Goal: Task Accomplishment & Management: Manage account settings

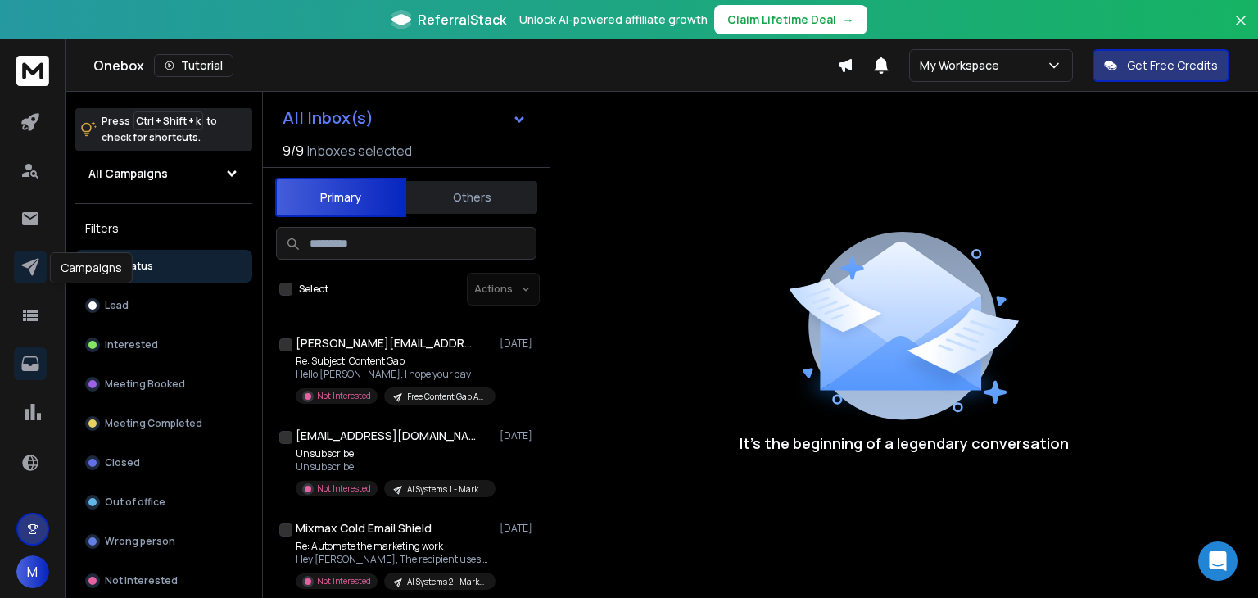
click at [34, 279] on link at bounding box center [30, 267] width 33 height 33
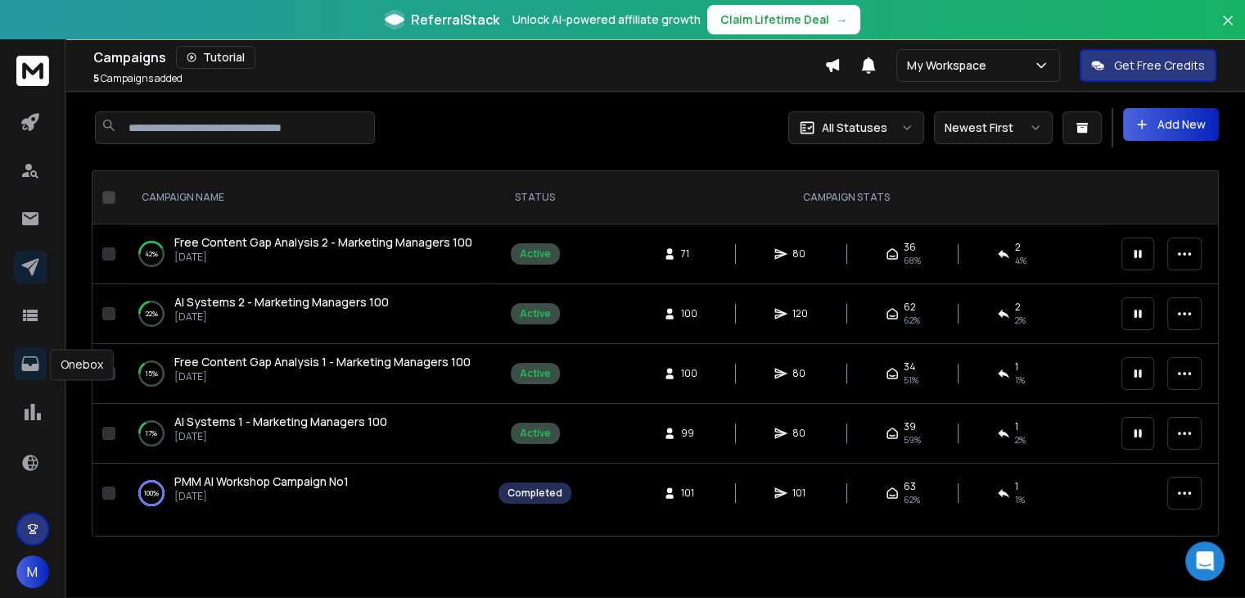
click at [45, 364] on link at bounding box center [30, 363] width 33 height 33
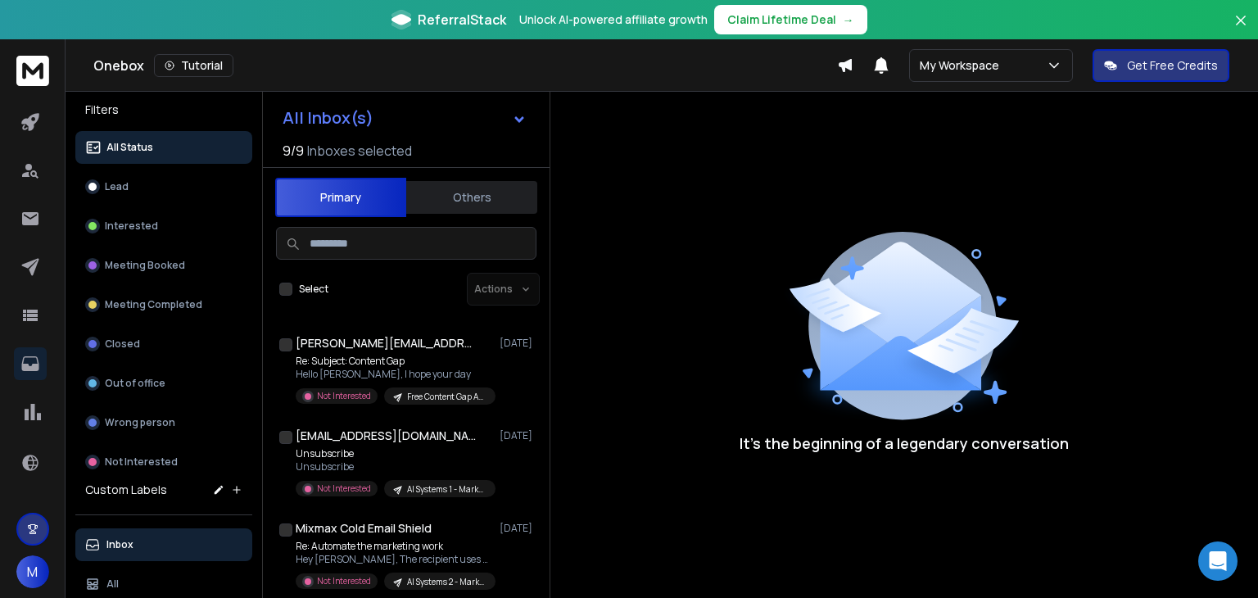
scroll to position [117, 0]
click at [262, 295] on div "All Inbox(s) 9 / 9 Inboxes selected Primary Others Select Actions [PERSON_NAME]…" at bounding box center [406, 391] width 288 height 598
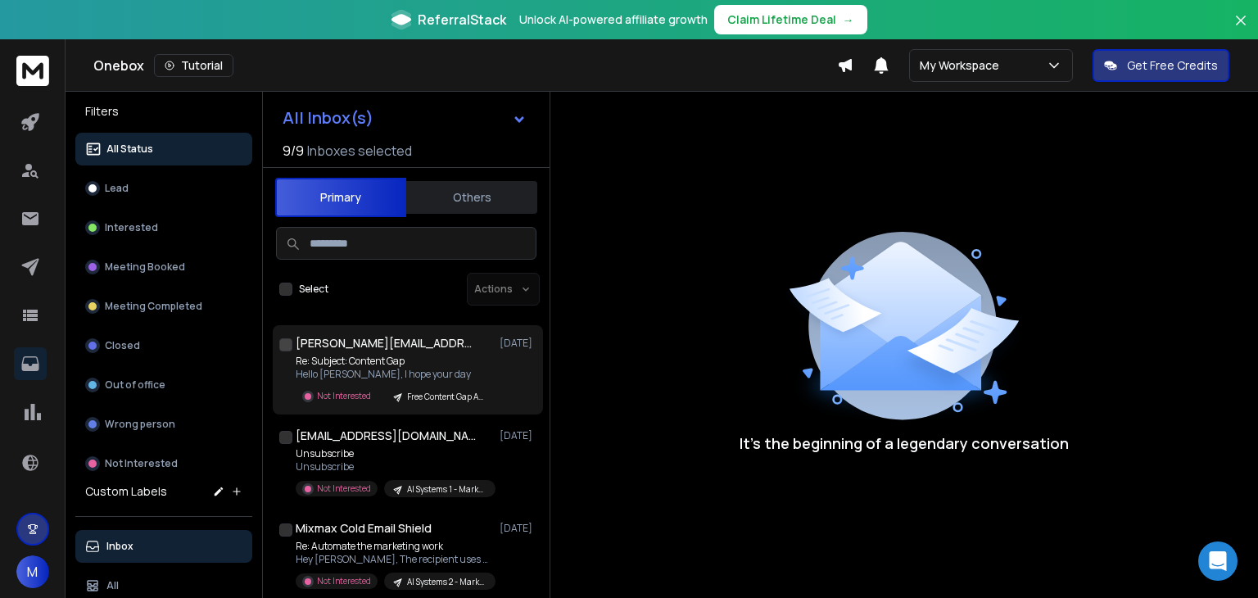
click at [405, 356] on p "Re: Subject: Content Gap" at bounding box center [394, 361] width 197 height 13
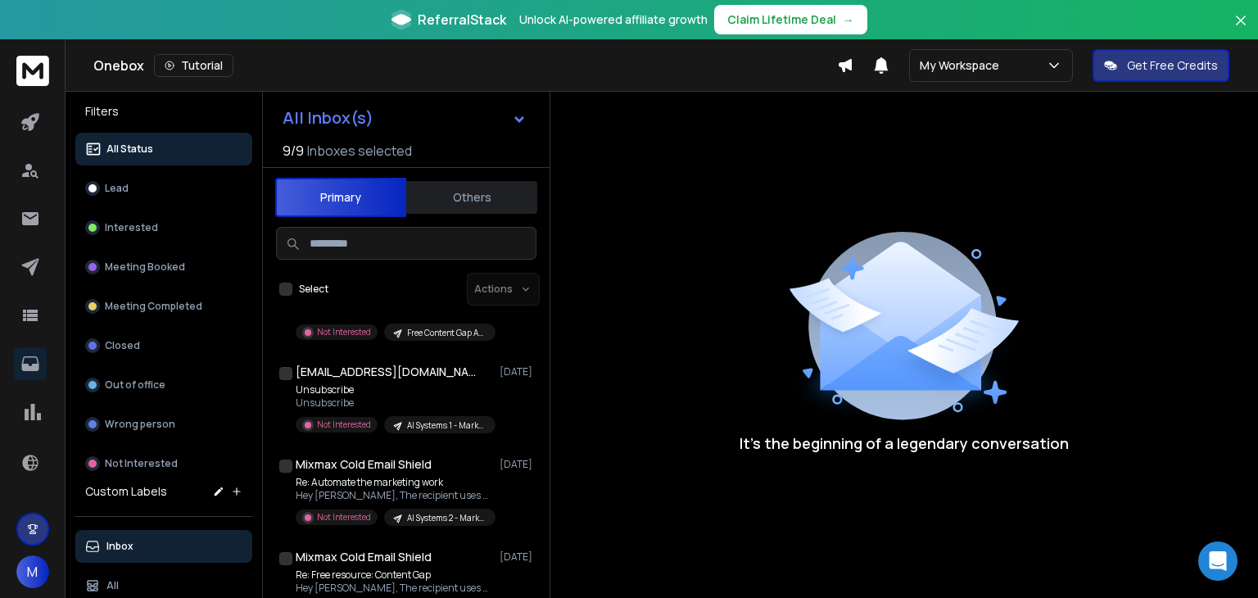
scroll to position [0, 0]
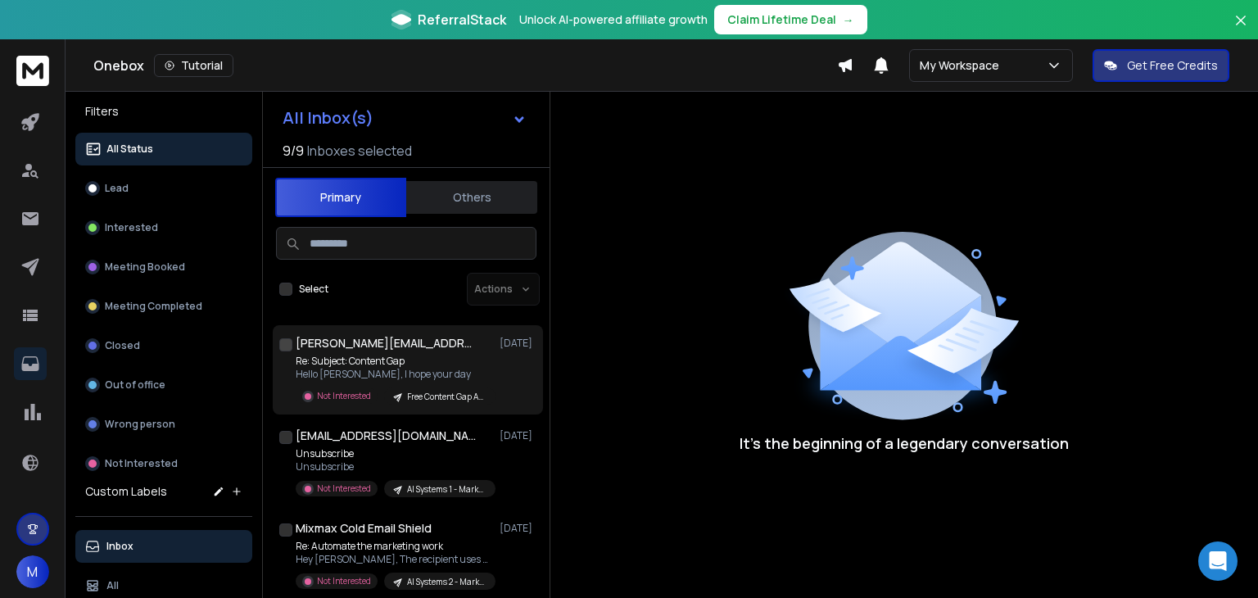
click at [449, 359] on p "Re: Subject: Content Gap" at bounding box center [394, 361] width 197 height 13
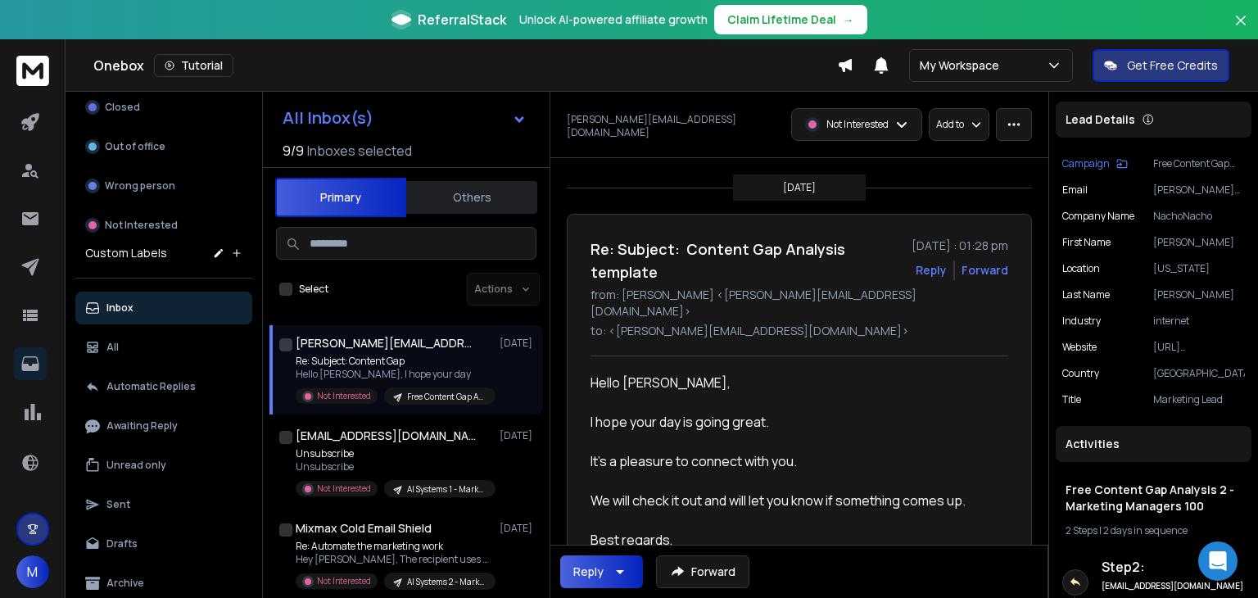
scroll to position [366, 0]
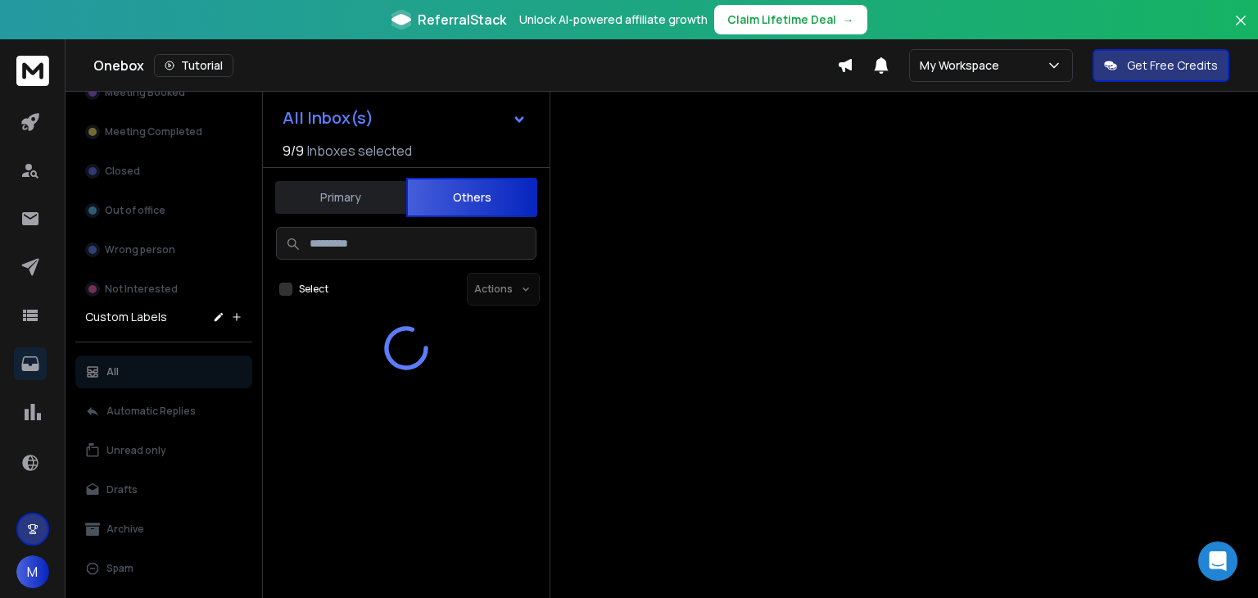
click at [513, 197] on button "Others" at bounding box center [471, 197] width 131 height 39
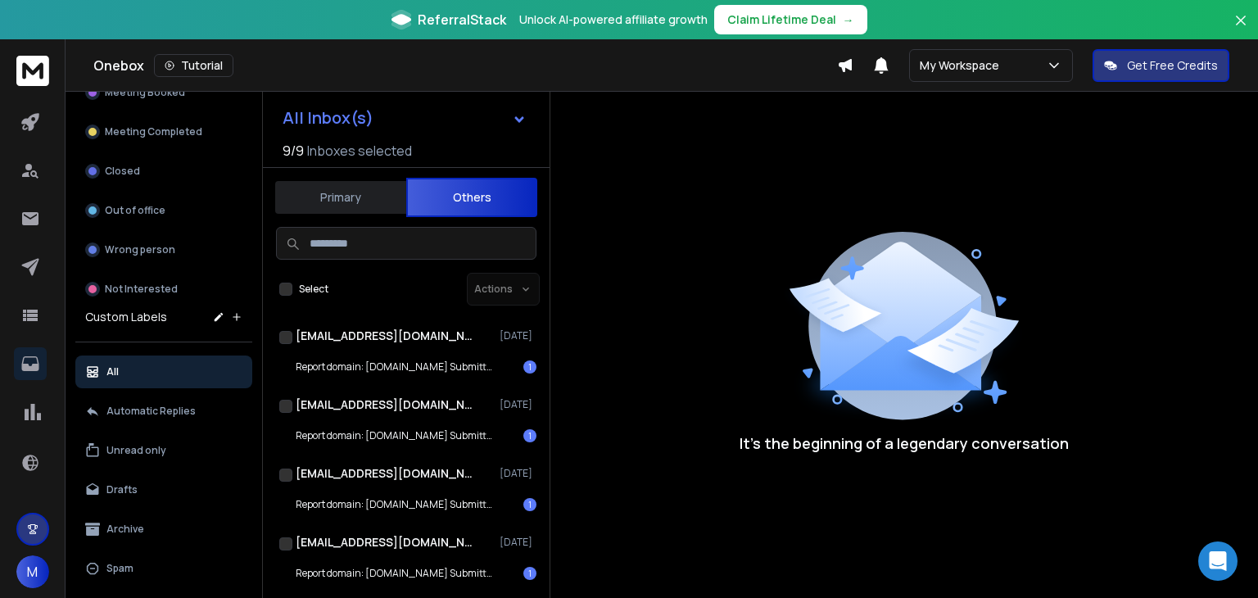
scroll to position [0, 0]
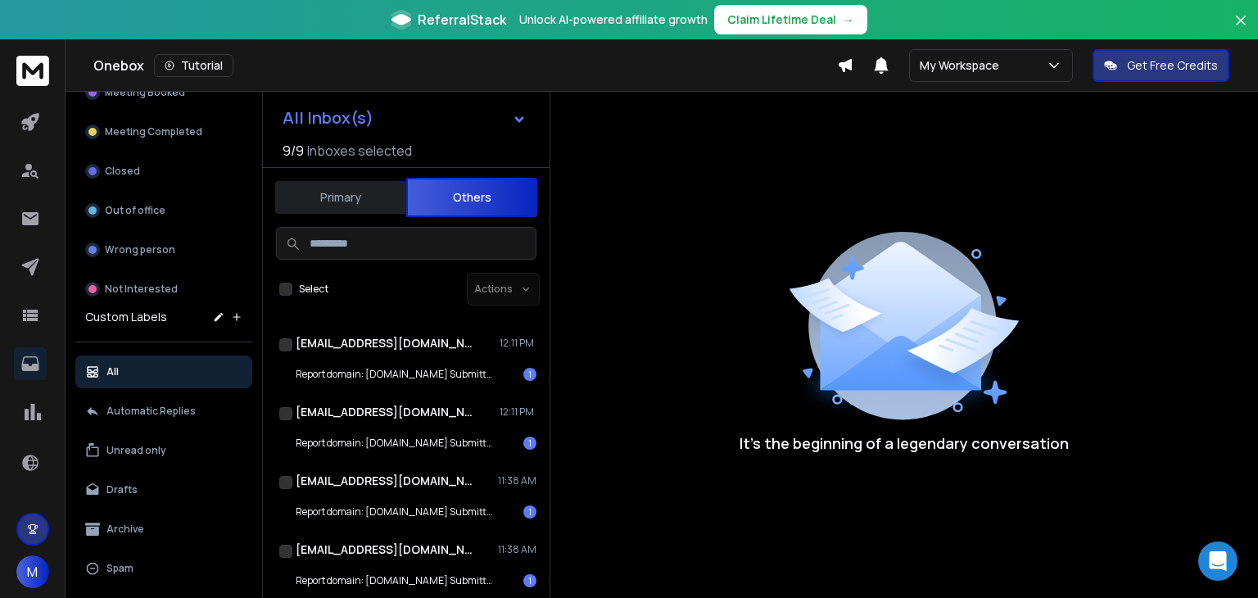
click at [368, 178] on div "All Inbox(s) 9 / 9 Inboxes selected Primary Others Select Actions [EMAIL_ADDRES…" at bounding box center [406, 391] width 287 height 598
click at [203, 395] on button "Automatic Replies" at bounding box center [163, 411] width 177 height 33
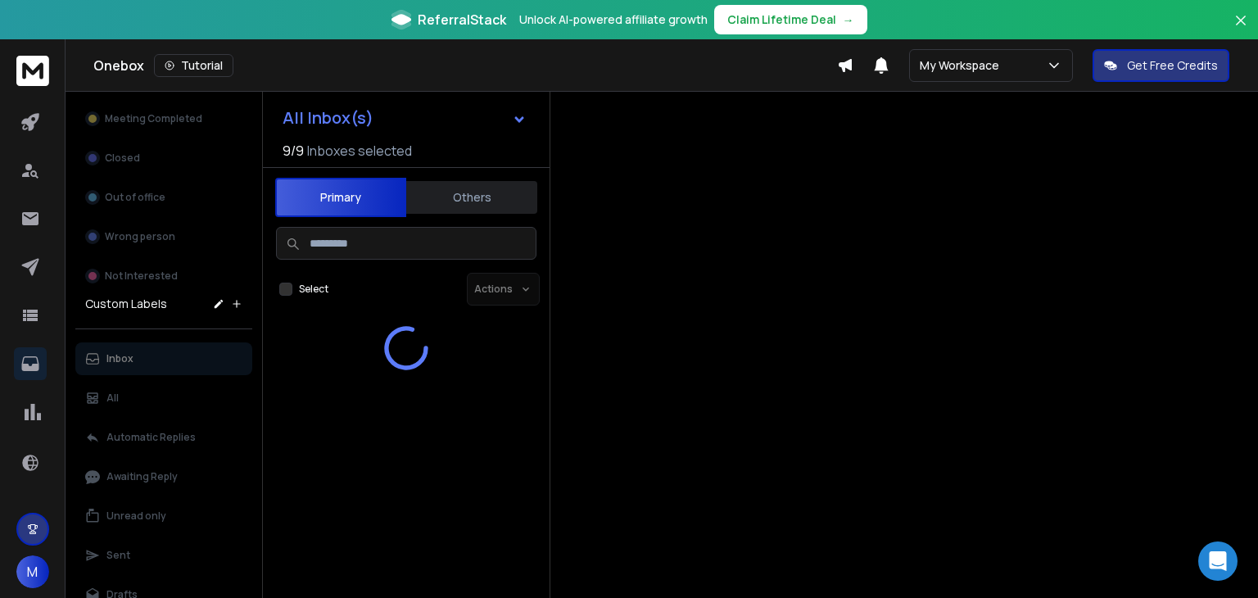
click at [346, 211] on button "Primary" at bounding box center [340, 197] width 131 height 39
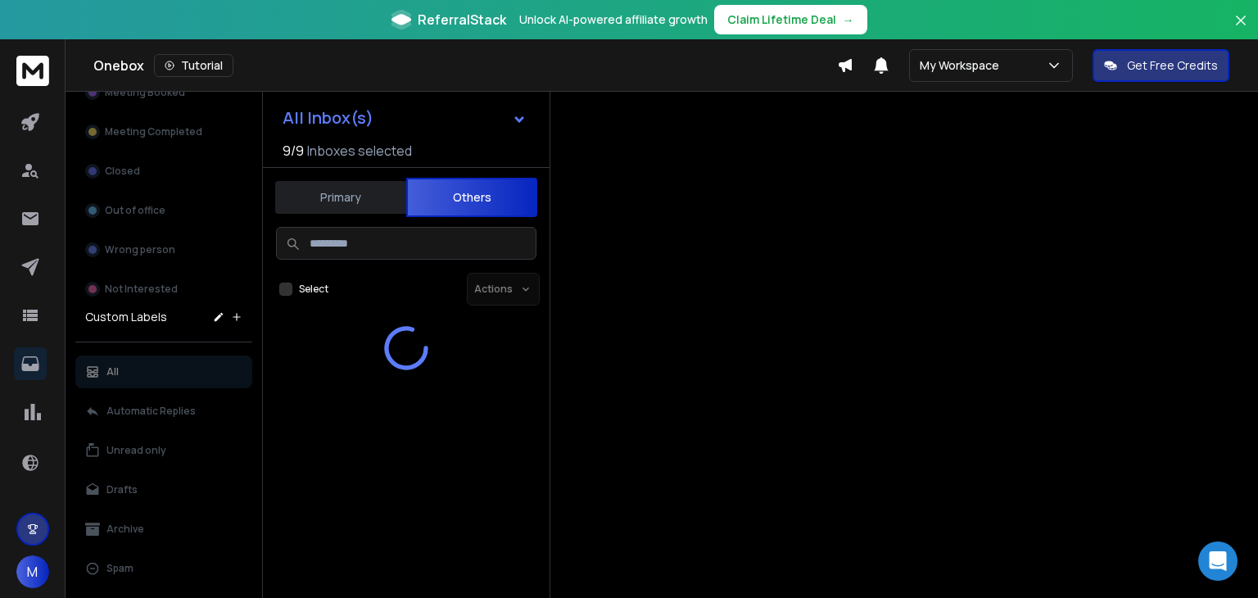
click at [440, 192] on button "Others" at bounding box center [471, 197] width 131 height 39
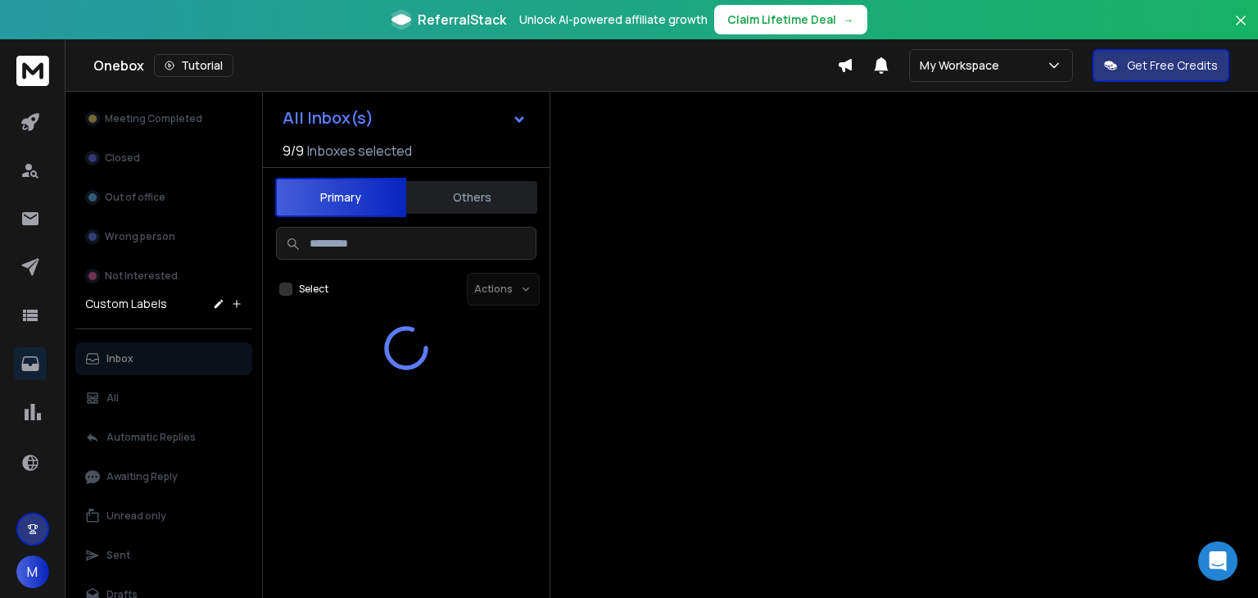
click at [378, 193] on button "Primary" at bounding box center [340, 197] width 131 height 39
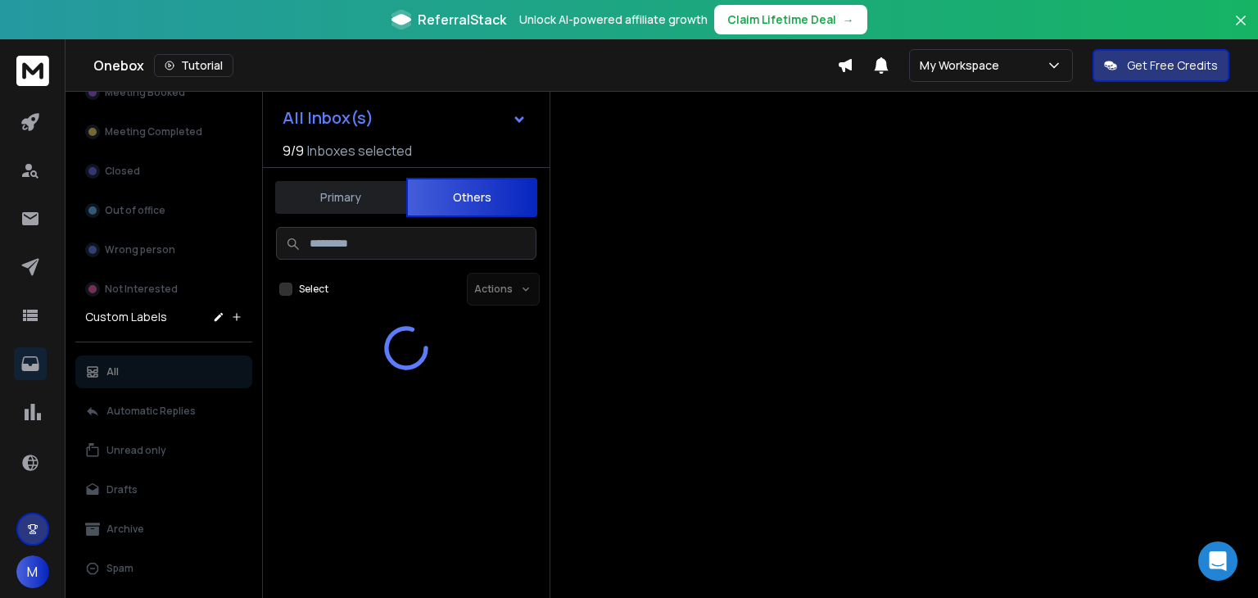
click at [467, 192] on button "Others" at bounding box center [471, 197] width 131 height 39
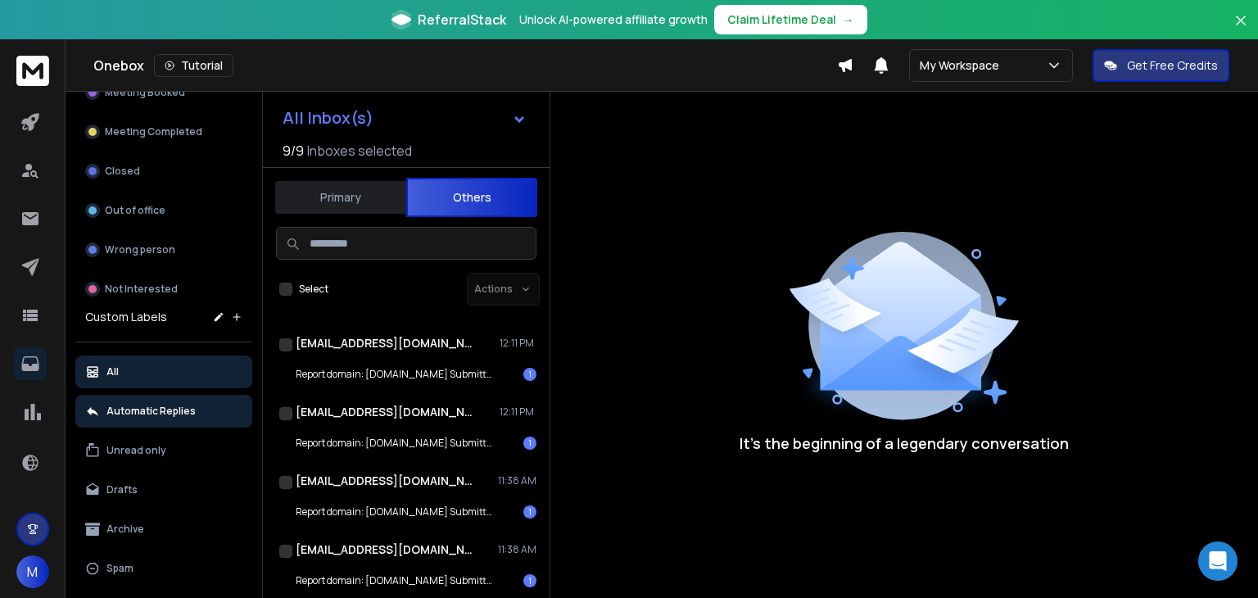
click at [171, 410] on button "Automatic Replies" at bounding box center [163, 411] width 177 height 33
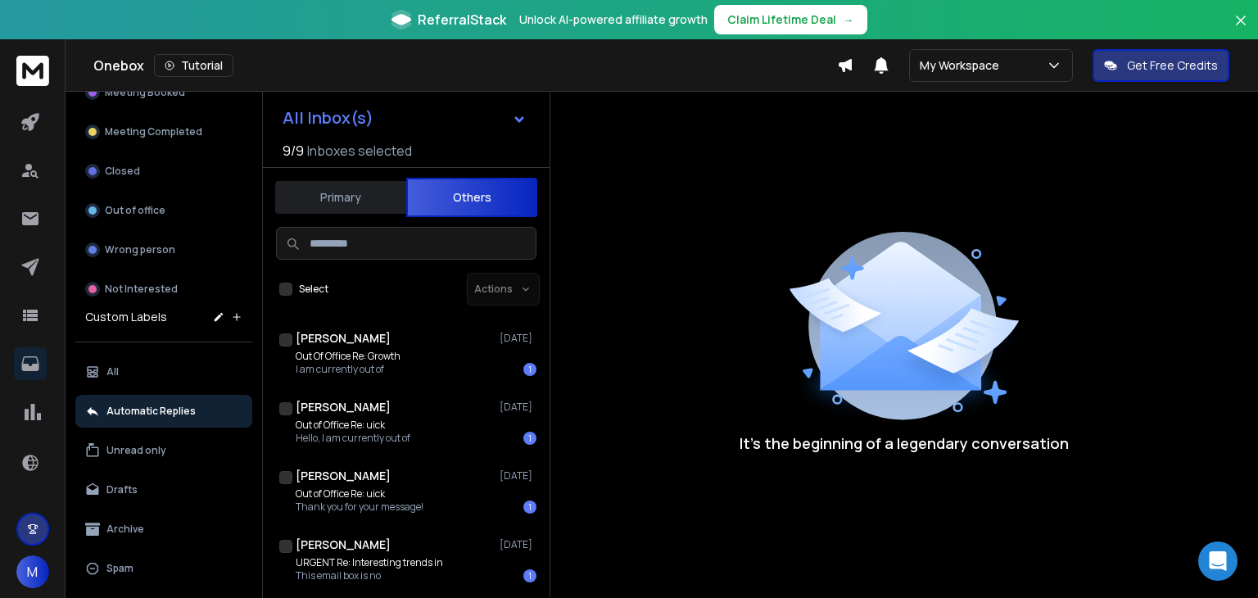
scroll to position [419, 0]
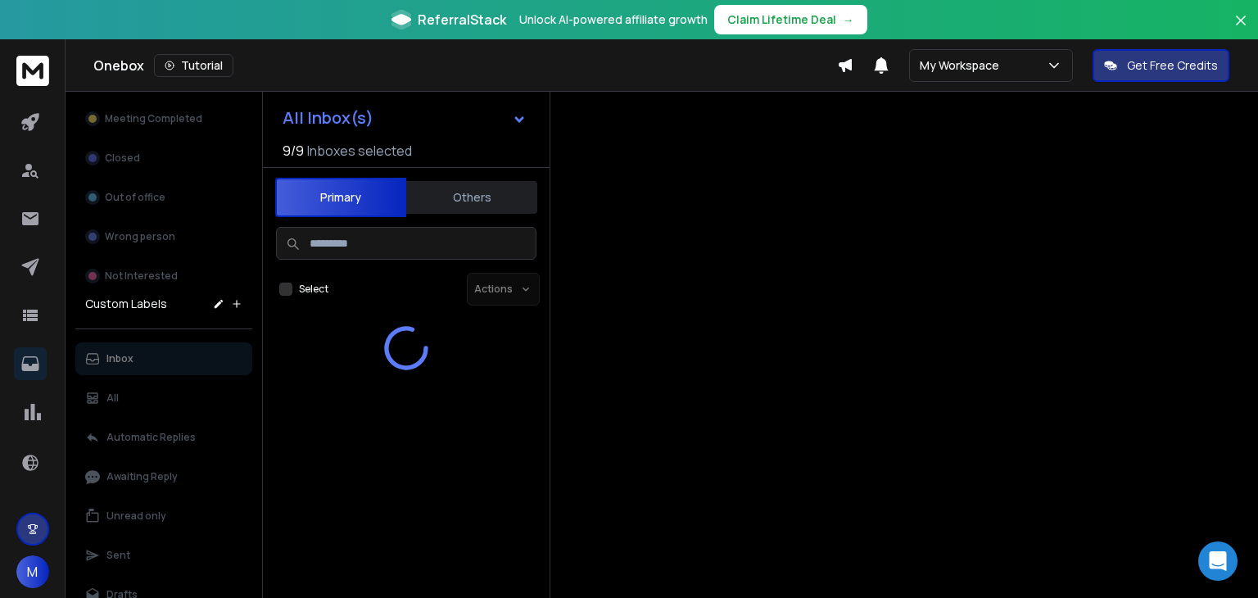
click at [353, 202] on button "Primary" at bounding box center [340, 197] width 131 height 39
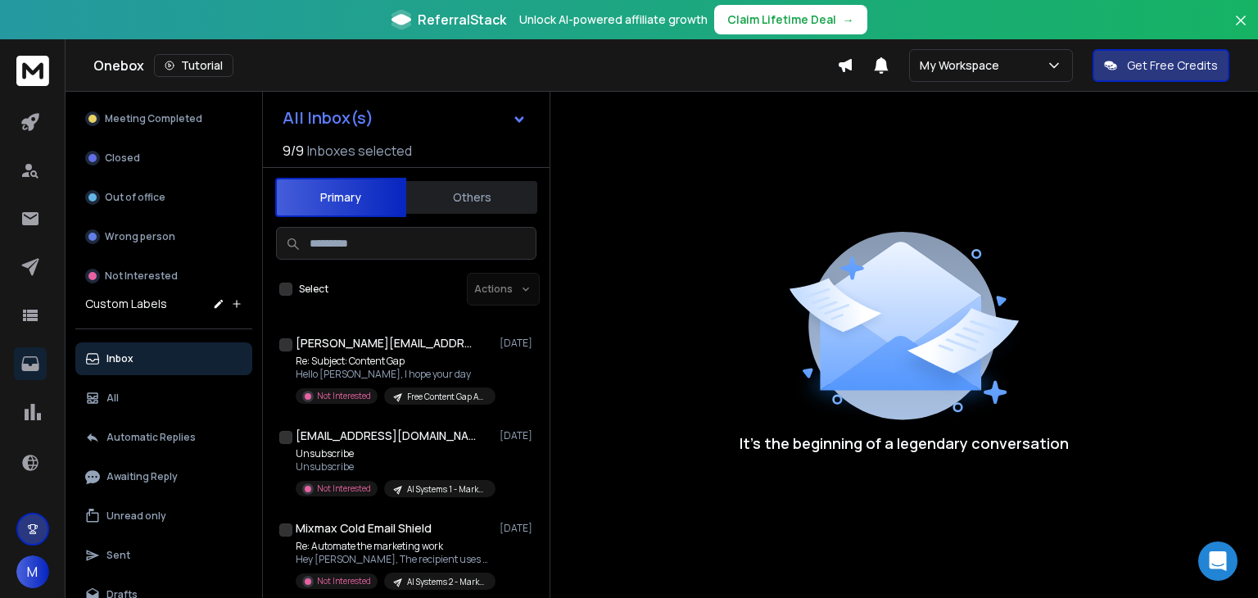
click at [549, 368] on div "All Inbox(s) 9 / 9 Inboxes selected Primary Others Select Actions [PERSON_NAME]…" at bounding box center [406, 391] width 288 height 598
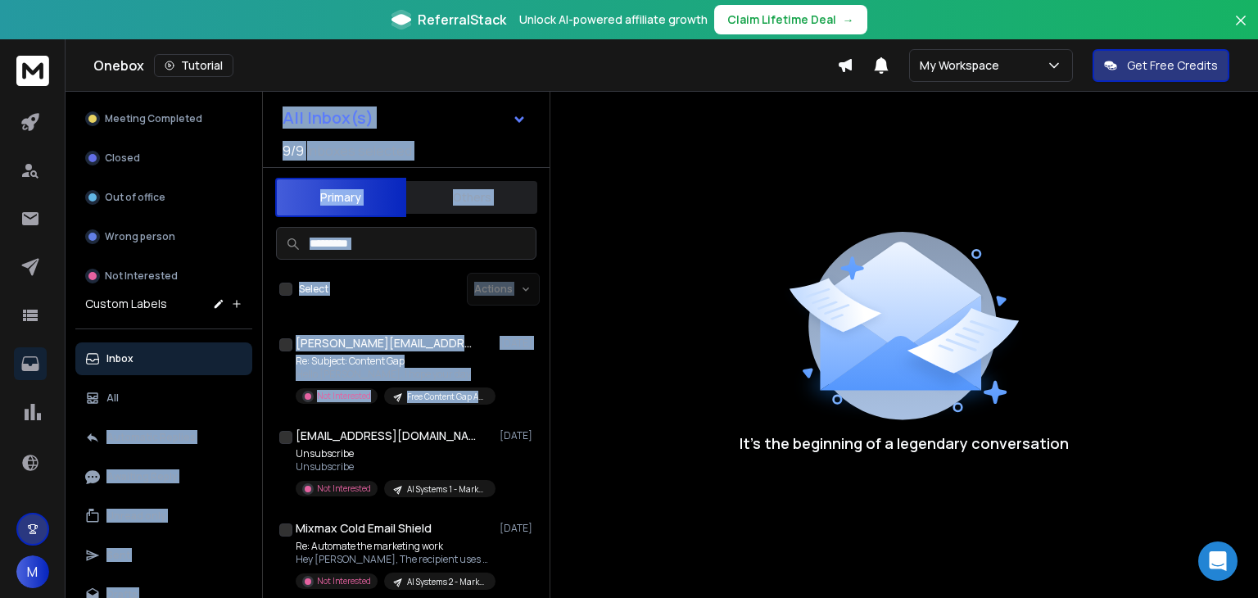
drag, startPoint x: 256, startPoint y: 396, endPoint x: 262, endPoint y: 448, distance: 51.9
click at [262, 448] on div "Press Ctrl + Shift + k to check for shortcuts. All Campaigns All Campaigns Filt…" at bounding box center [662, 391] width 1192 height 598
click at [209, 433] on button "Automatic Replies" at bounding box center [163, 437] width 177 height 33
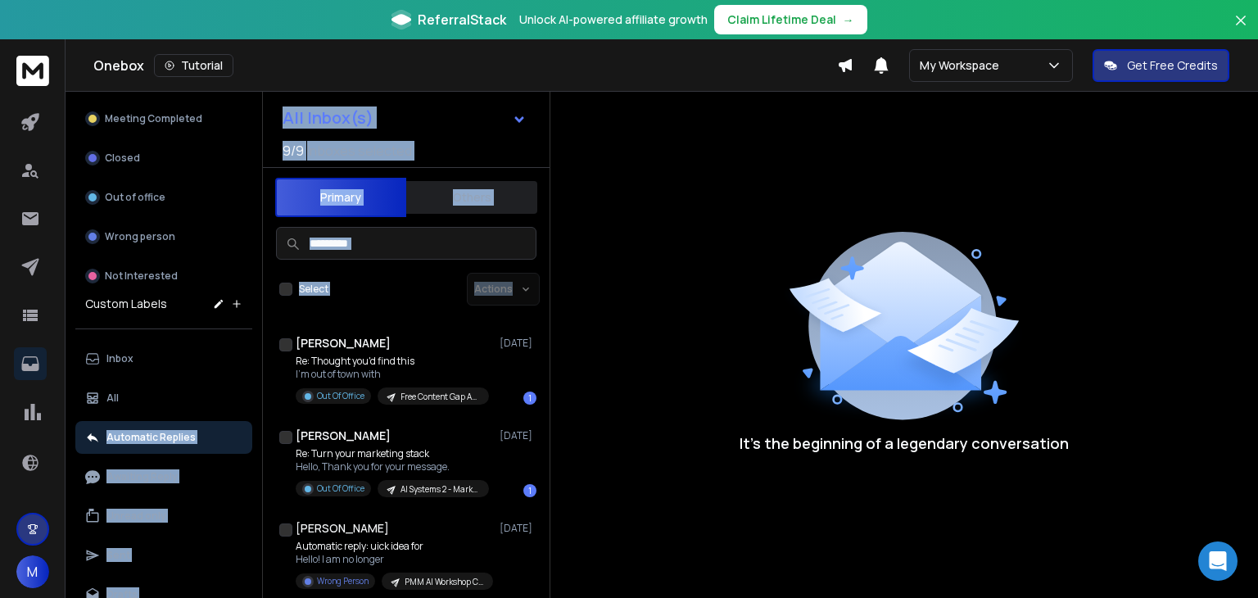
click at [314, 218] on div "Primary Others Select Actions [PERSON_NAME] [DATE] Re: Thought you'd find this …" at bounding box center [406, 472] width 287 height 583
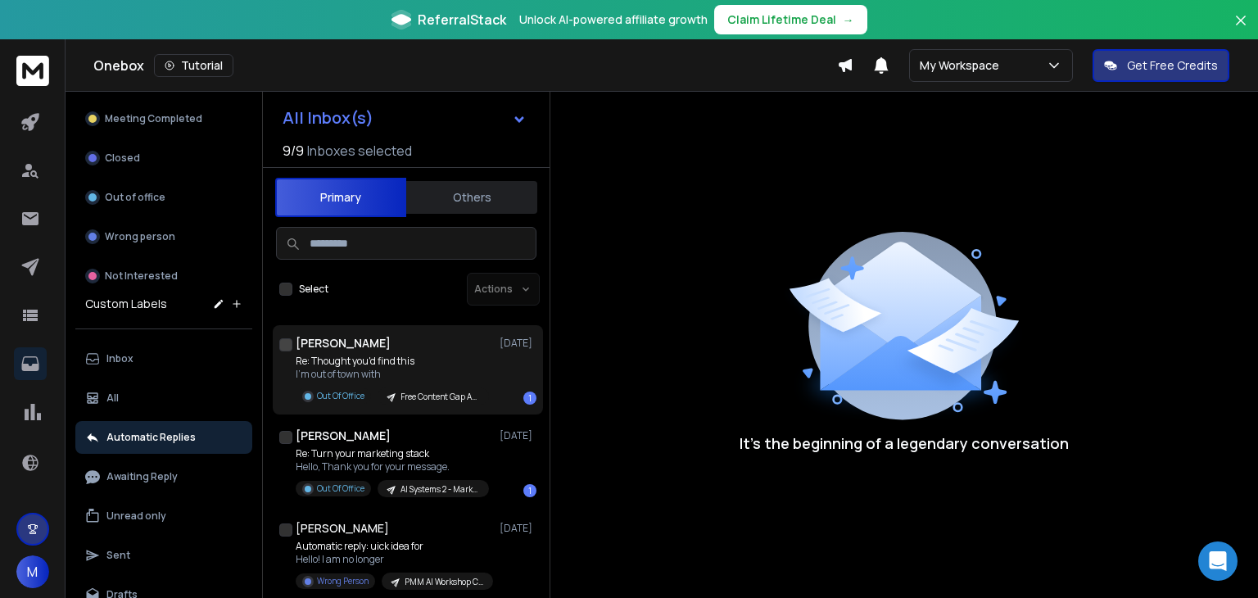
click at [396, 341] on div "[PERSON_NAME] [DATE]" at bounding box center [416, 343] width 241 height 16
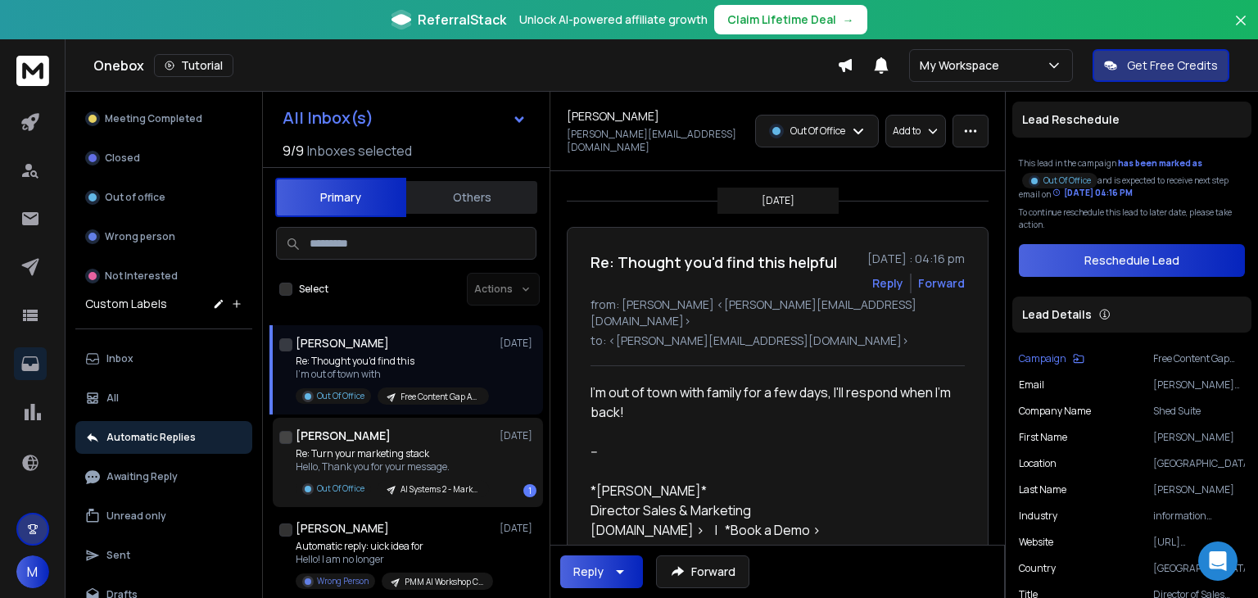
click at [391, 437] on h1 "[PERSON_NAME]" at bounding box center [343, 435] width 95 height 16
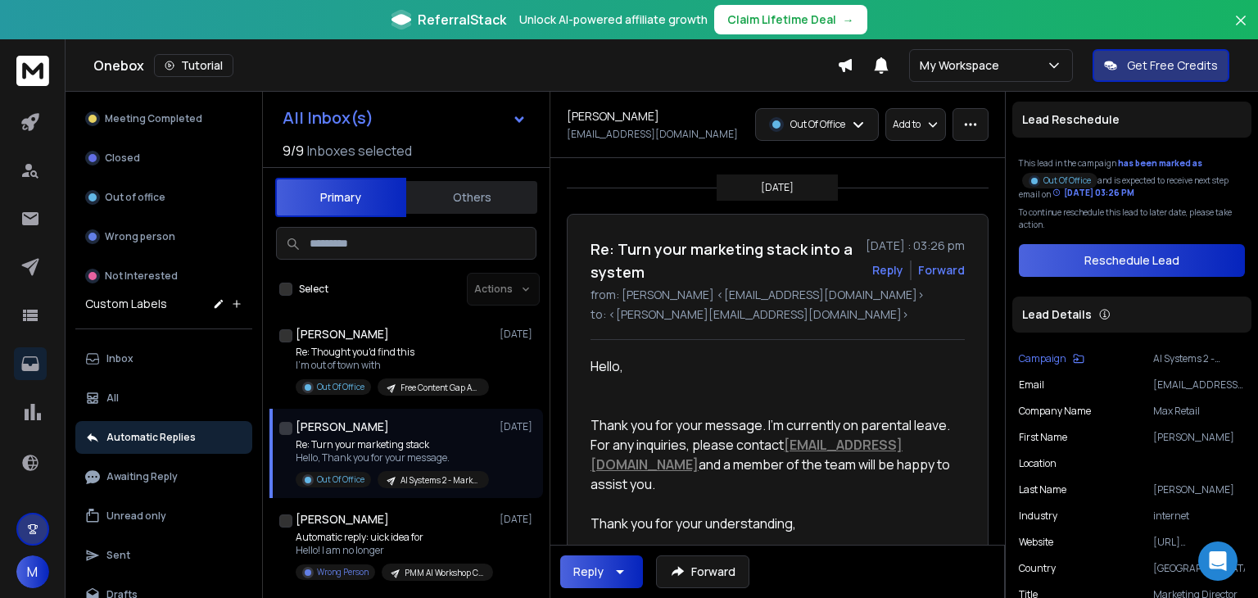
scroll to position [383, 0]
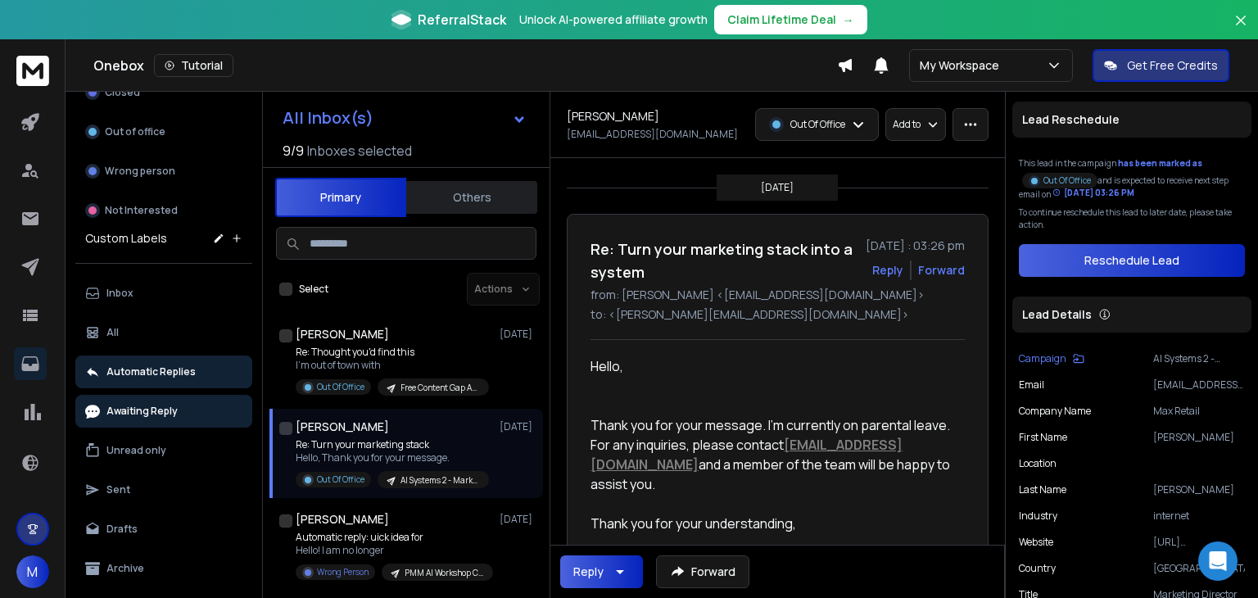
click at [180, 410] on button "Awaiting Reply" at bounding box center [163, 411] width 177 height 33
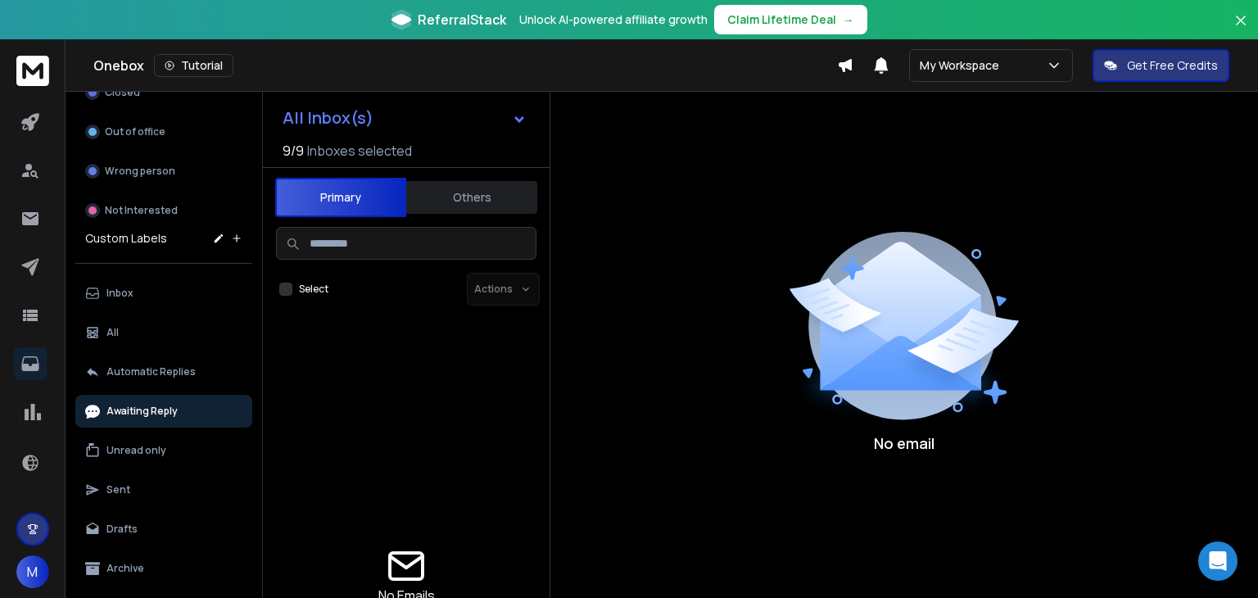
click at [265, 391] on div "No Emails" at bounding box center [406, 543] width 287 height 442
click at [179, 439] on button "Unread only" at bounding box center [163, 450] width 177 height 33
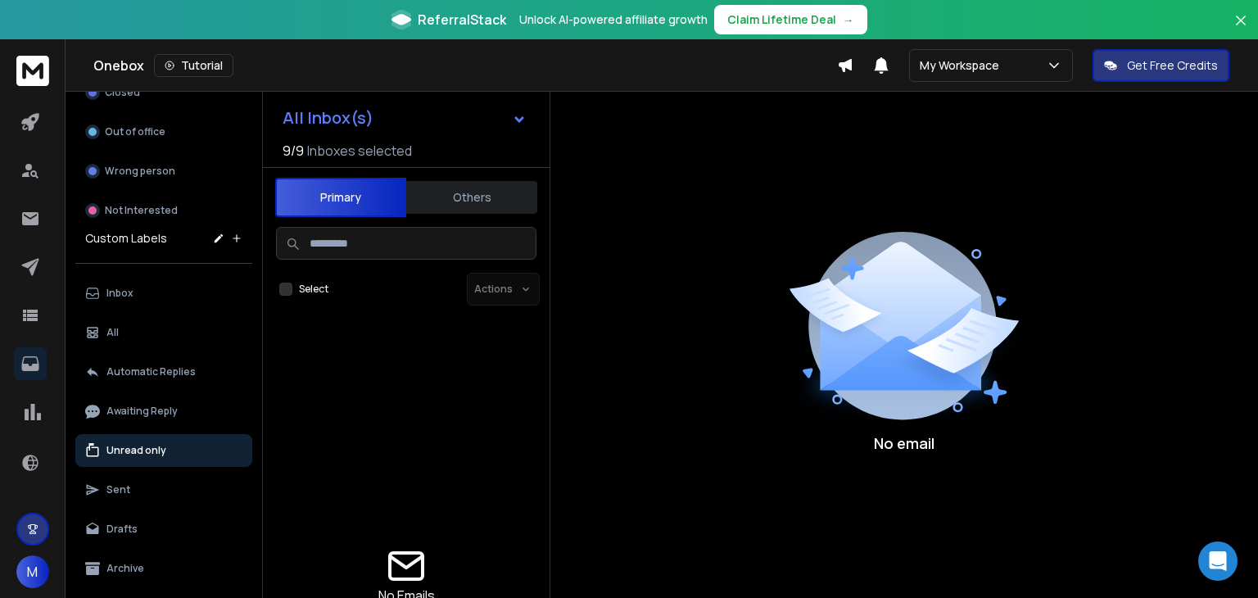
scroll to position [305, 0]
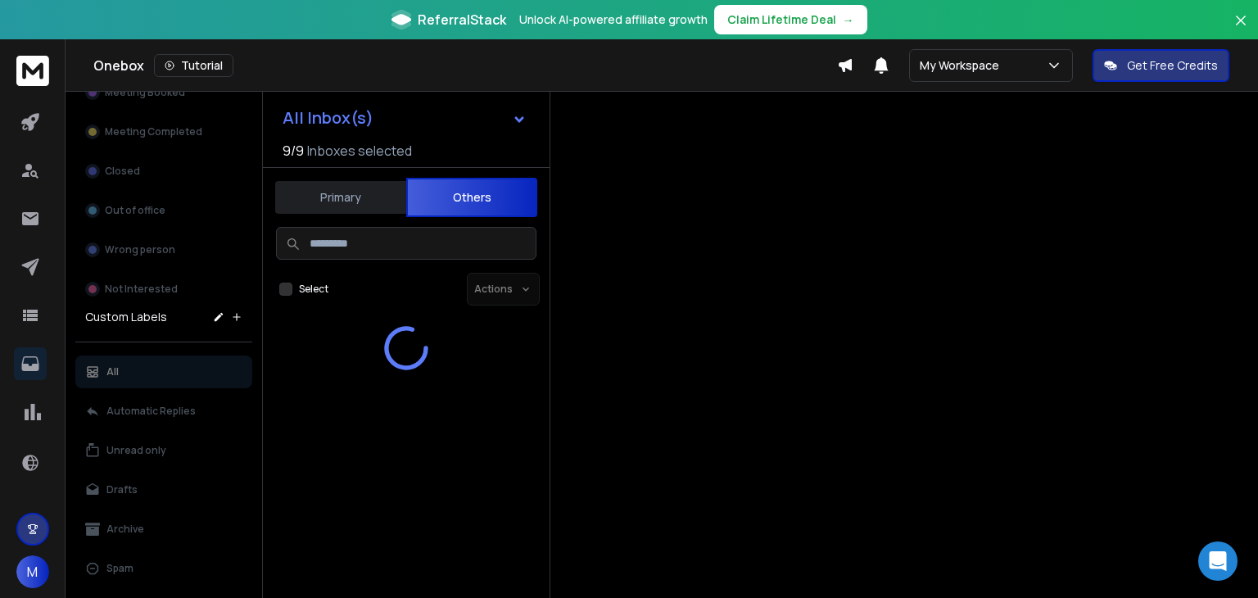
click at [424, 201] on button "Others" at bounding box center [471, 197] width 131 height 39
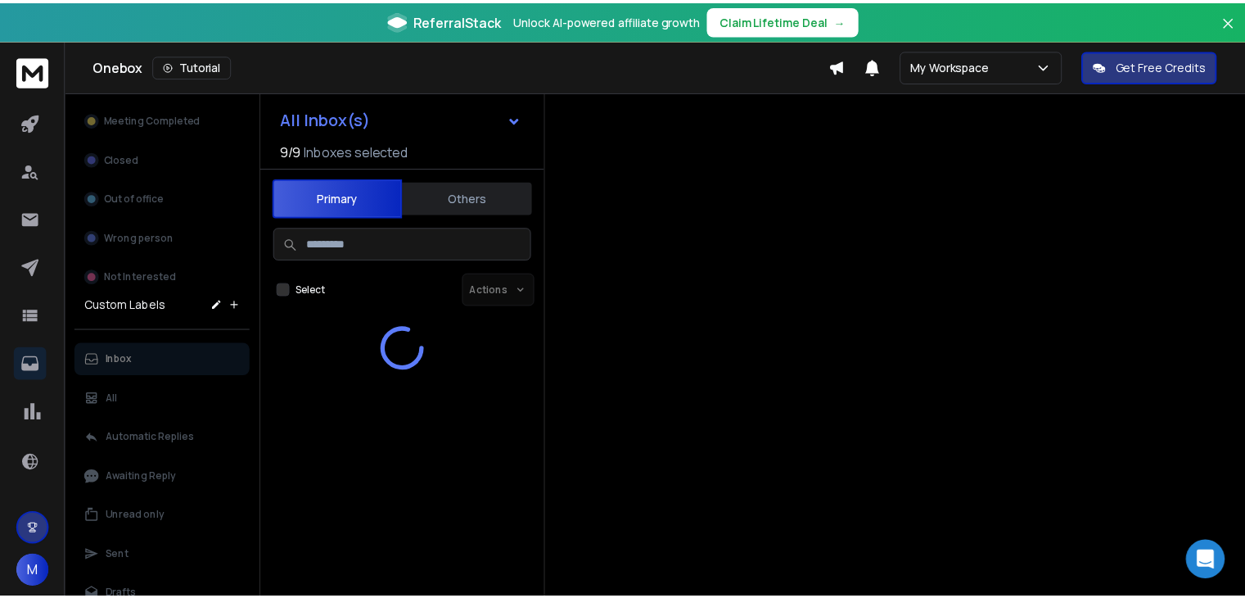
scroll to position [383, 0]
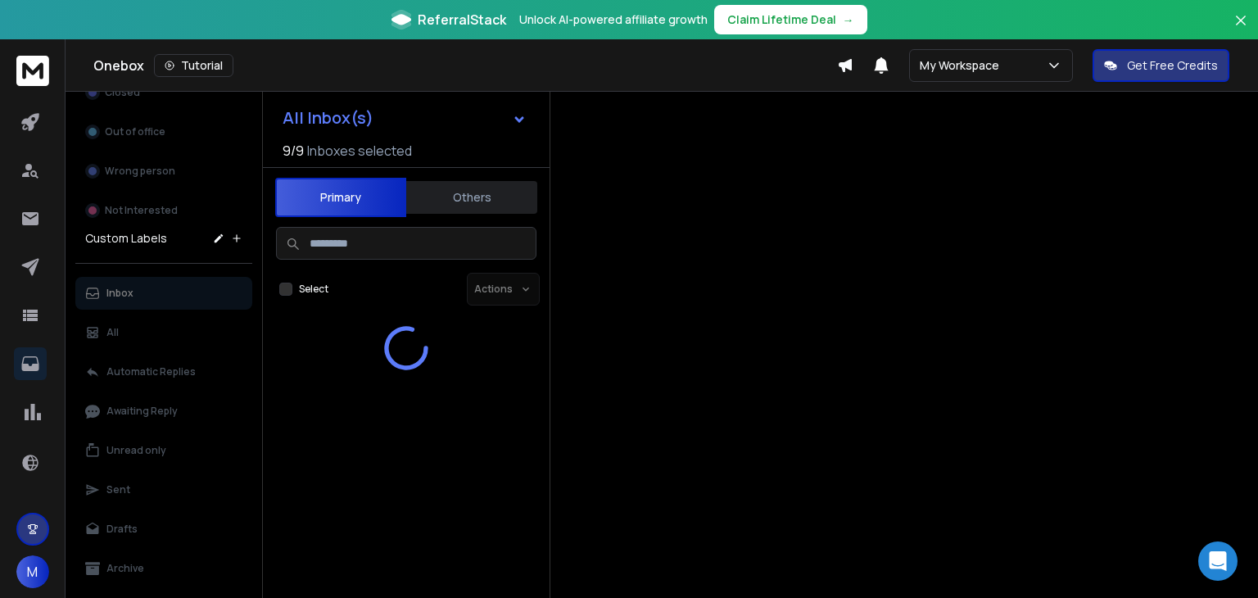
click at [352, 200] on button "Primary" at bounding box center [340, 197] width 131 height 39
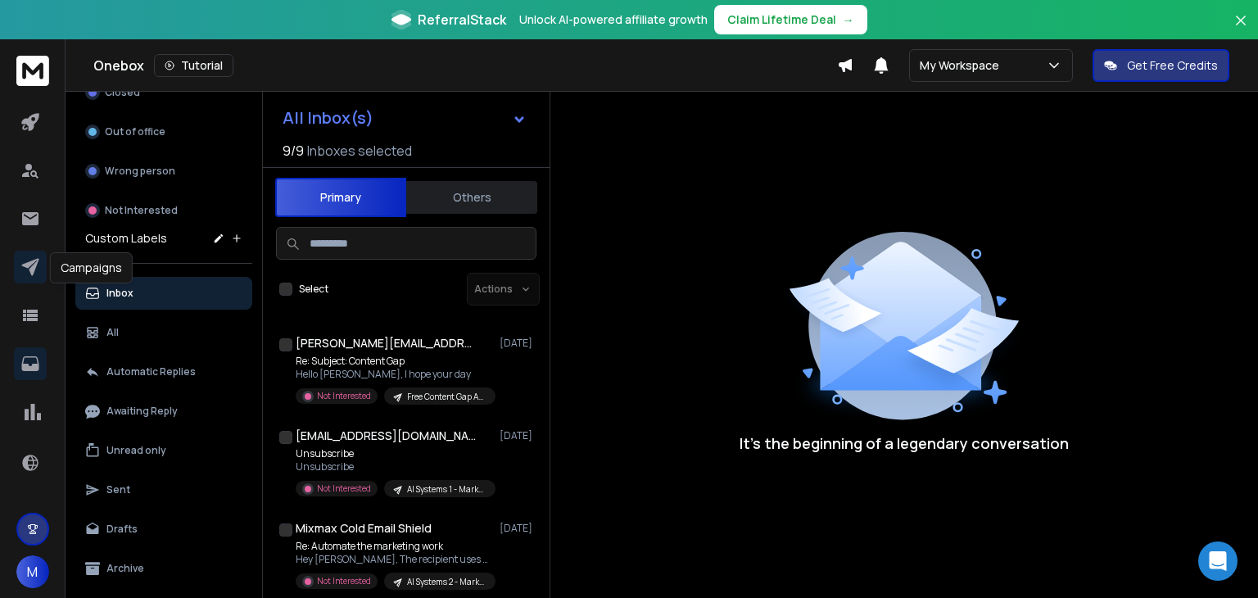
click at [25, 271] on icon at bounding box center [30, 267] width 20 height 20
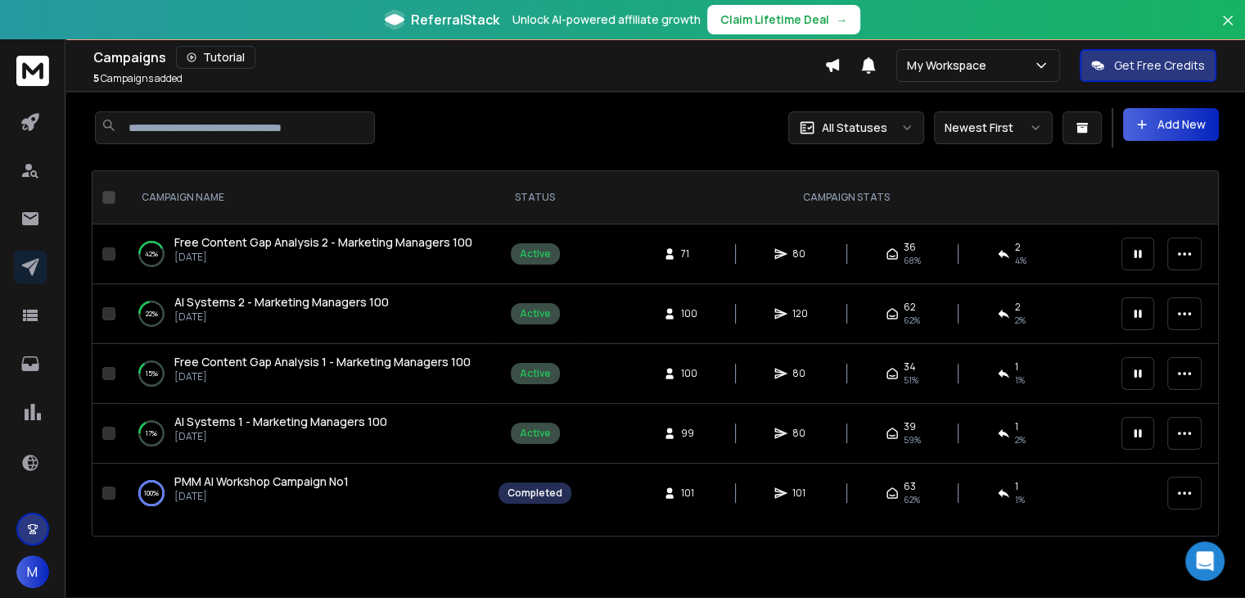
click at [329, 318] on p "[DATE]" at bounding box center [281, 316] width 215 height 13
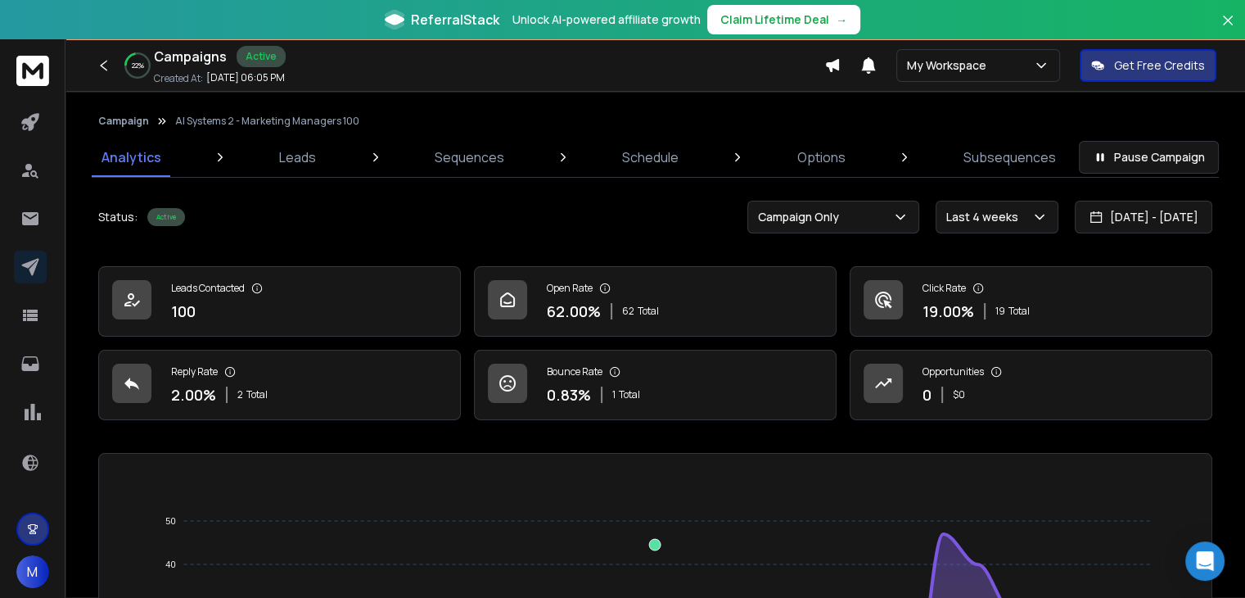
drag, startPoint x: 1243, startPoint y: 174, endPoint x: 1256, endPoint y: 244, distance: 70.8
click at [1245, 244] on html "ReferralStack Unlock AI-powered affiliate growth Lifetime Deals available! Clai…" at bounding box center [622, 299] width 1245 height 598
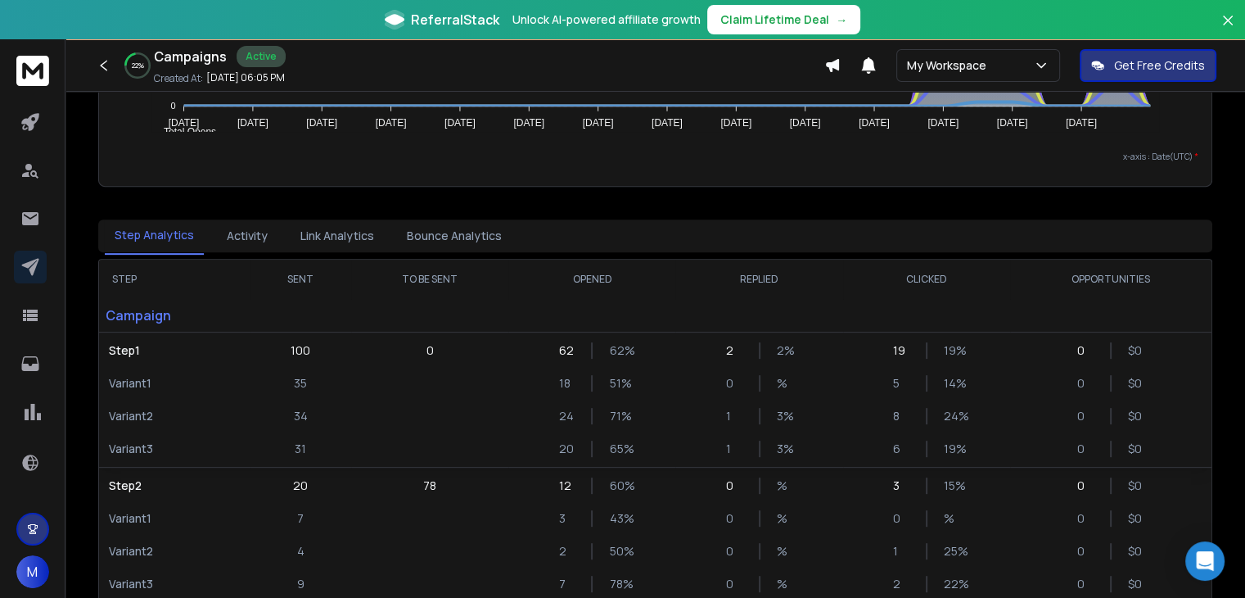
scroll to position [664, 0]
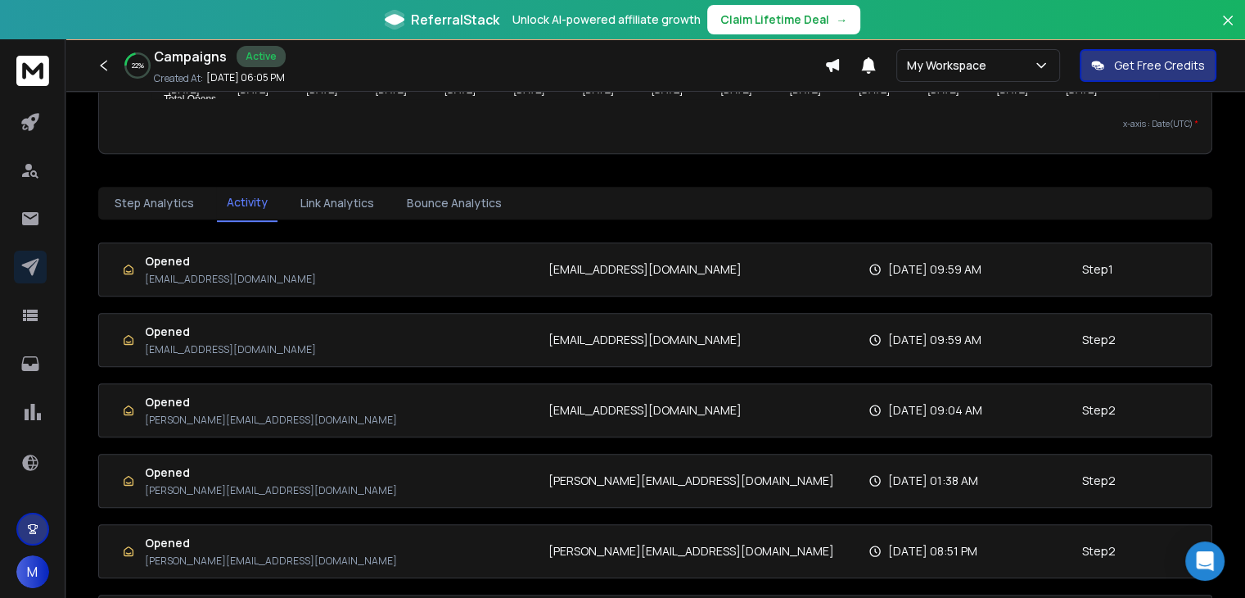
click at [265, 206] on button "Activity" at bounding box center [247, 203] width 61 height 38
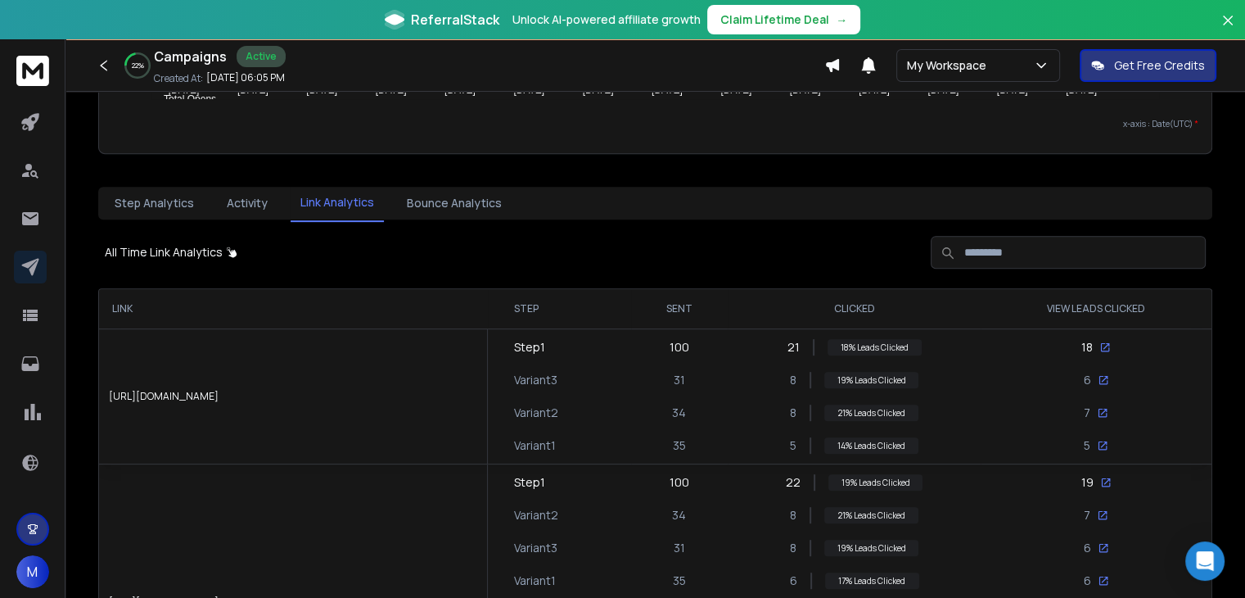
click at [314, 197] on button "Link Analytics" at bounding box center [337, 203] width 93 height 38
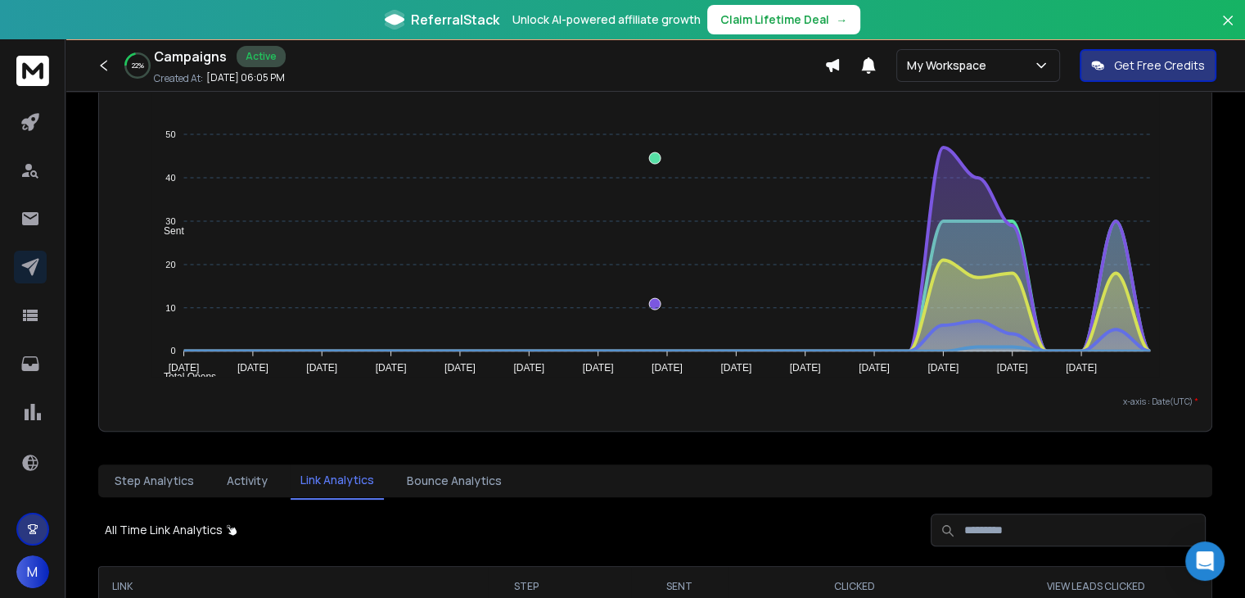
scroll to position [347, 0]
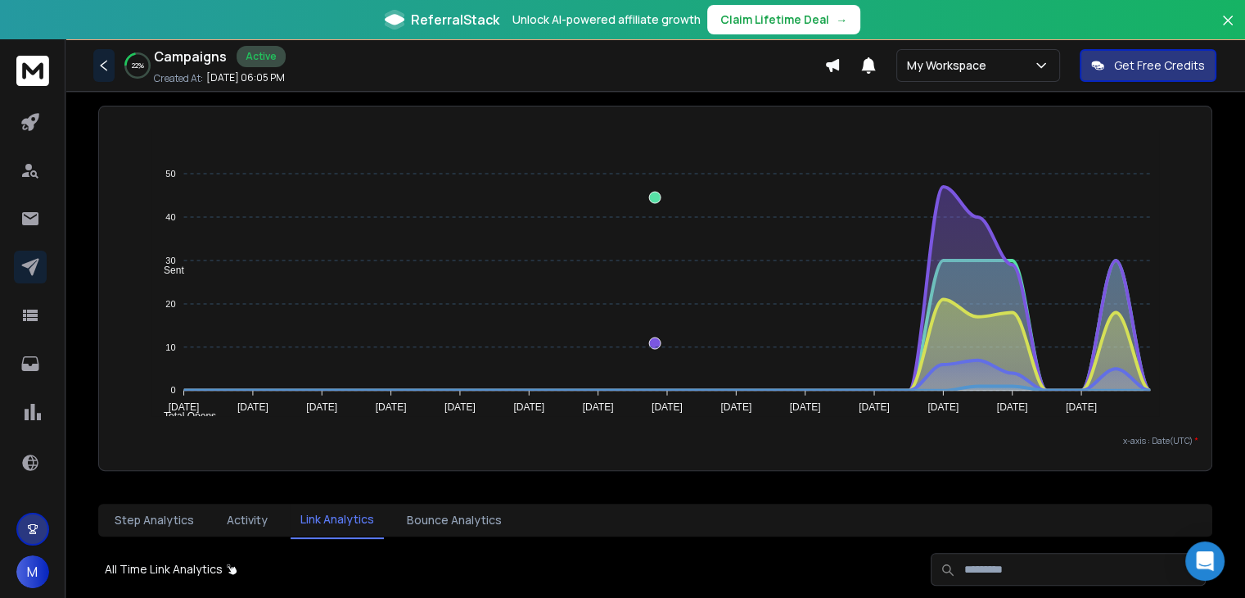
click at [105, 65] on icon at bounding box center [104, 65] width 15 height 15
